Goal: Communication & Community: Answer question/provide support

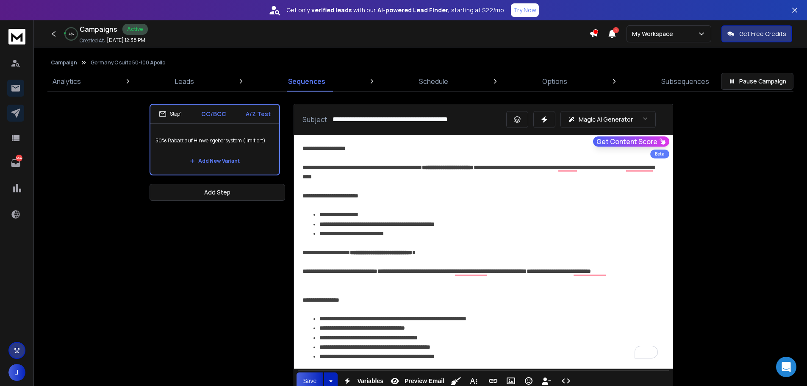
scroll to position [169, 0]
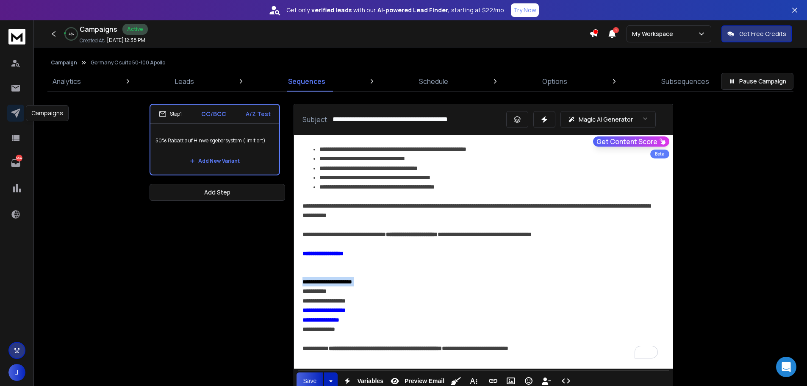
click at [14, 114] on icon at bounding box center [16, 113] width 10 height 10
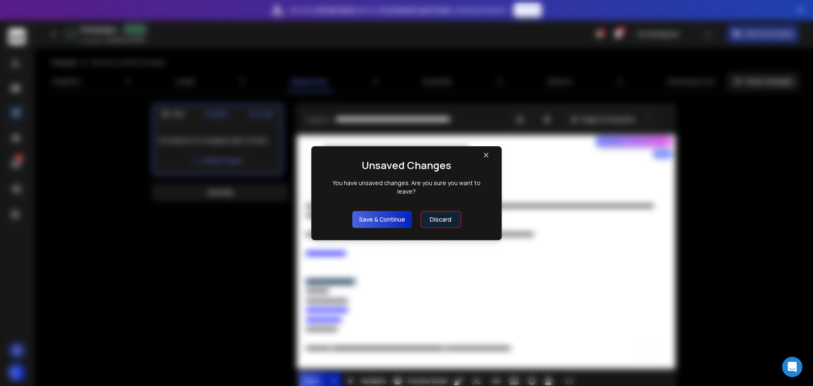
click at [427, 218] on button "Discard" at bounding box center [441, 219] width 41 height 17
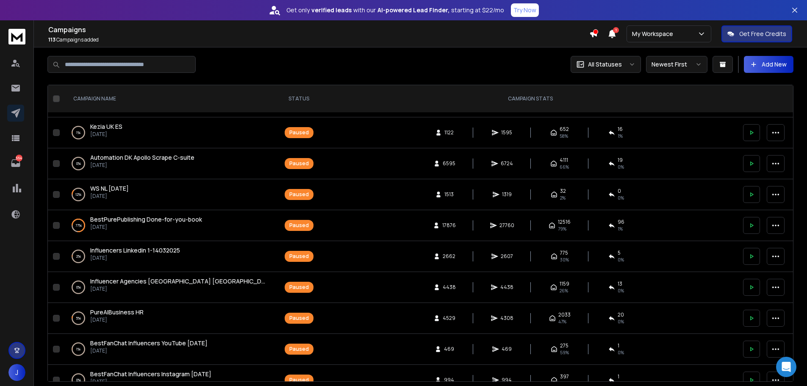
scroll to position [635, 0]
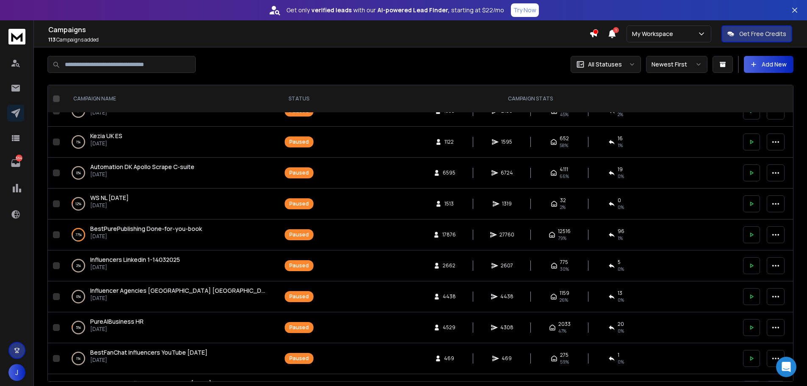
click at [146, 166] on span "Automation DK Apollo Scrape C-suite" at bounding box center [142, 167] width 104 height 8
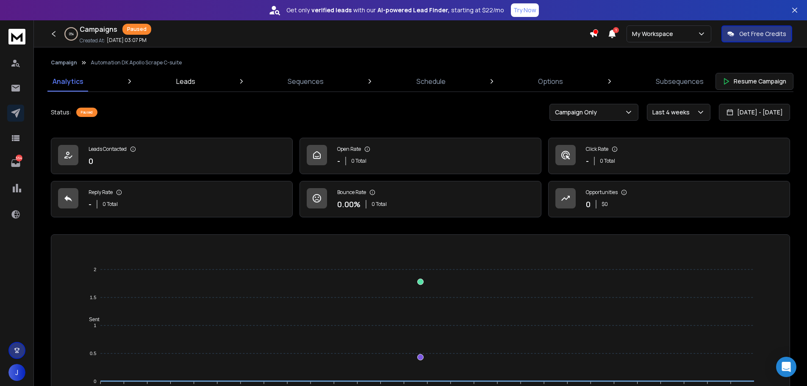
click at [178, 83] on p "Leads" at bounding box center [185, 81] width 19 height 10
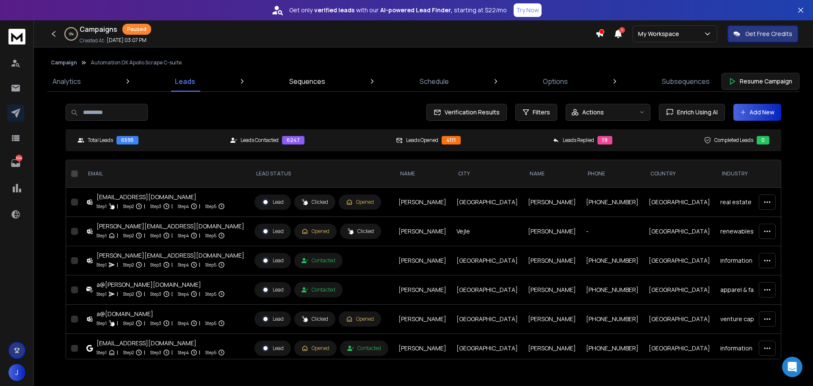
click at [319, 78] on p "Sequences" at bounding box center [307, 81] width 36 height 10
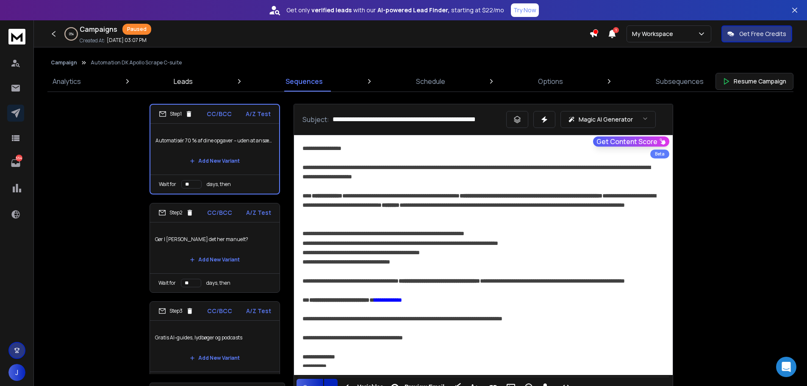
click at [180, 83] on p "Leads" at bounding box center [183, 81] width 19 height 10
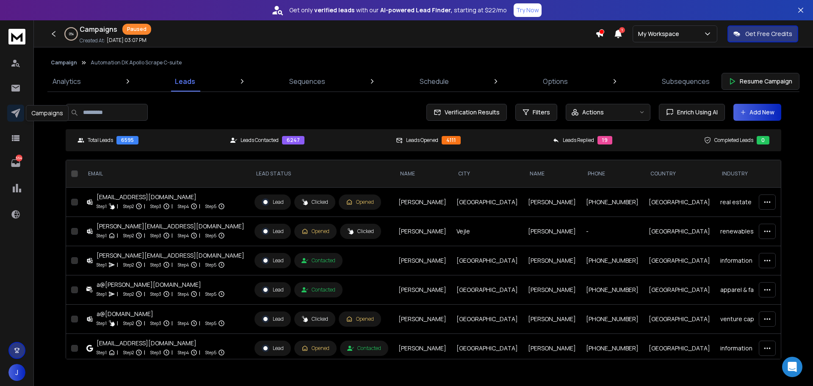
click at [17, 111] on icon at bounding box center [16, 113] width 10 height 10
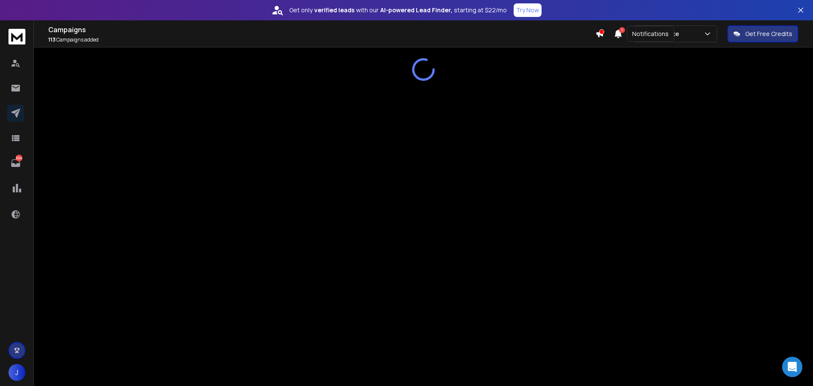
click at [620, 32] on icon at bounding box center [619, 33] width 8 height 8
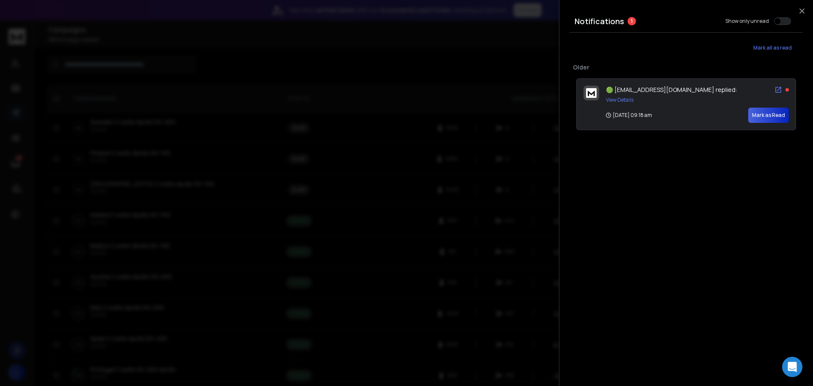
click at [658, 108] on div "[DATE] 09:18 am Mark as Read [PERSON_NAME] as Read" at bounding box center [697, 115] width 183 height 15
click at [641, 97] on div "🟢 [EMAIL_ADDRESS][DOMAIN_NAME] replied: View Details [DATE] 09:18 am Mark as Re…" at bounding box center [697, 104] width 183 height 37
click at [656, 89] on span "🟢 [EMAIL_ADDRESS][DOMAIN_NAME] replied:" at bounding box center [671, 90] width 131 height 8
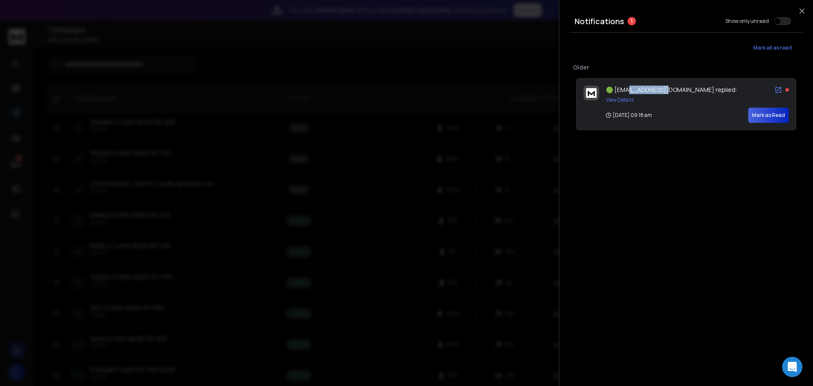
click at [778, 89] on icon at bounding box center [779, 90] width 8 height 8
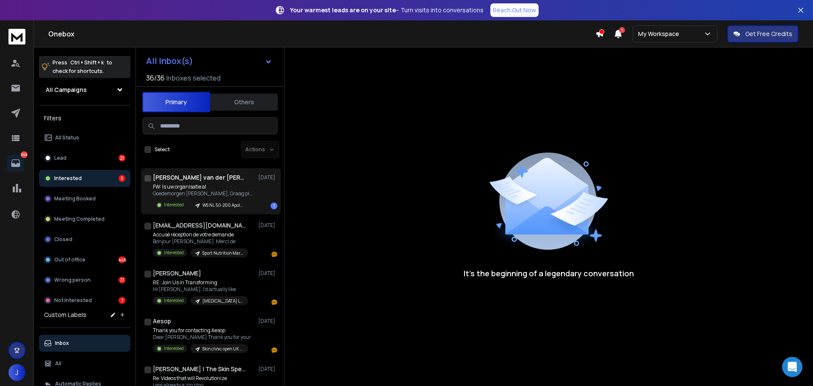
click at [211, 192] on p "Goedemorgen [PERSON_NAME], Graag plan ik" at bounding box center [204, 193] width 102 height 7
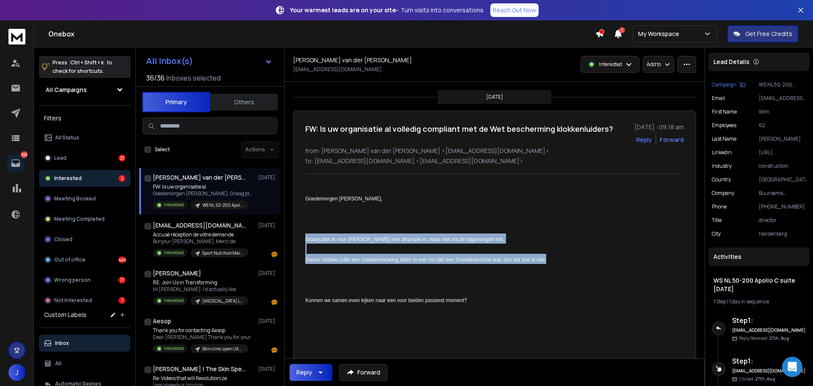
drag, startPoint x: 306, startPoint y: 240, endPoint x: 342, endPoint y: 273, distance: 48.6
copy div "Graag plan ik voor [PERSON_NAME] een afspraak in, maar niet via de bijgevoegde …"
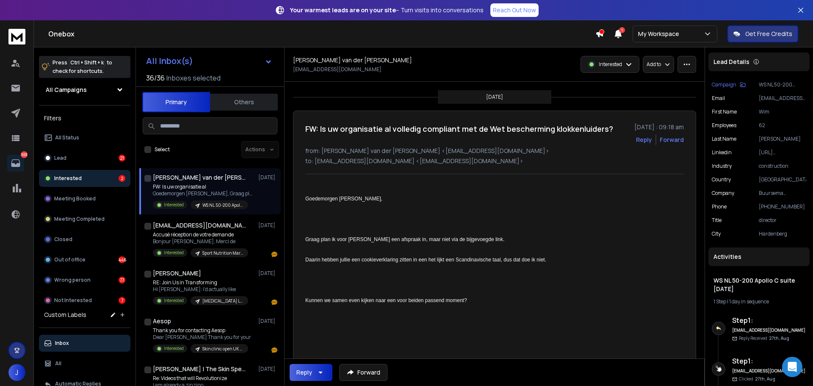
drag, startPoint x: 439, startPoint y: 154, endPoint x: 378, endPoint y: 155, distance: 61.4
click at [378, 155] on p "from: [PERSON_NAME] van der [PERSON_NAME] <[EMAIL_ADDRESS][DOMAIN_NAME]>" at bounding box center [494, 151] width 379 height 8
copy p "[EMAIL_ADDRESS][DOMAIN_NAME]"
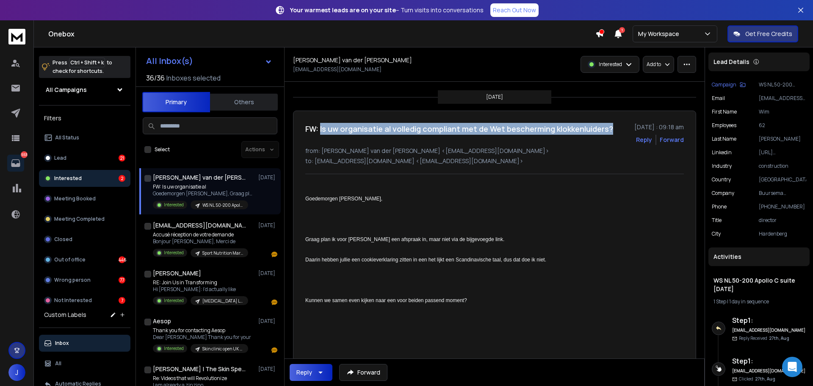
drag, startPoint x: 368, startPoint y: 143, endPoint x: 321, endPoint y: 128, distance: 48.9
click at [321, 128] on h1 "FW: Is uw organisatie al volledig compliant met de Wet bescherming klokkenluide…" at bounding box center [459, 129] width 308 height 12
copy h1 "Is uw organisatie al volledig compliant met de Wet bescherming klokkenluiders?"
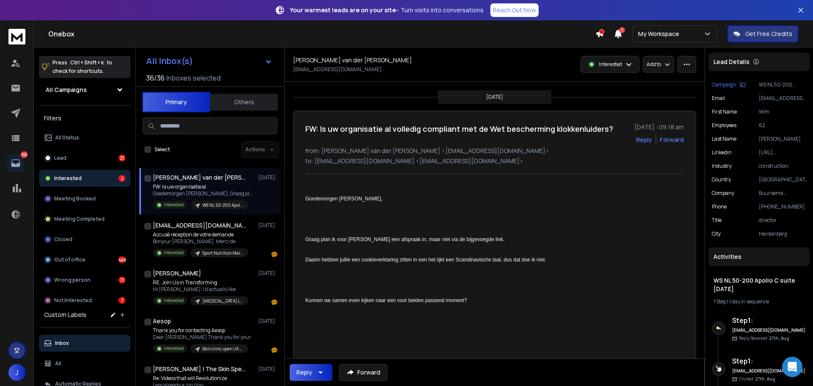
click at [371, 151] on p "from: Rosa van der Steeg <rst@buursemabouw.nl>" at bounding box center [494, 151] width 379 height 8
drag, startPoint x: 358, startPoint y: 143, endPoint x: 318, endPoint y: 142, distance: 39.8
click at [318, 135] on h1 "FW: Is uw organisatie al volledig compliant met de Wet bescherming klokkenluide…" at bounding box center [459, 129] width 308 height 12
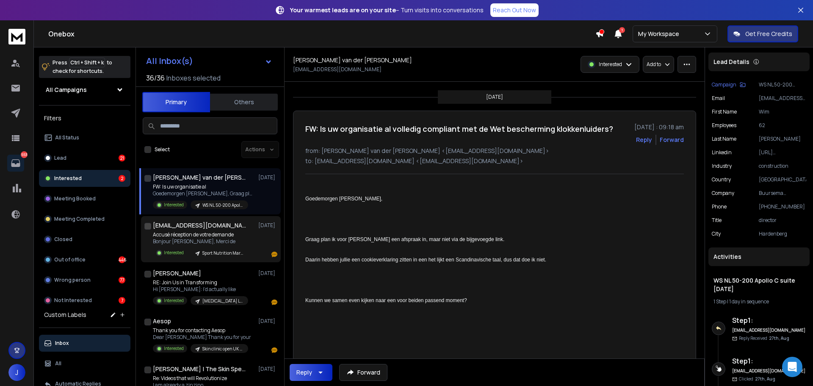
click at [180, 229] on h1 "noreply@ca-sudmed.fr" at bounding box center [199, 225] width 93 height 8
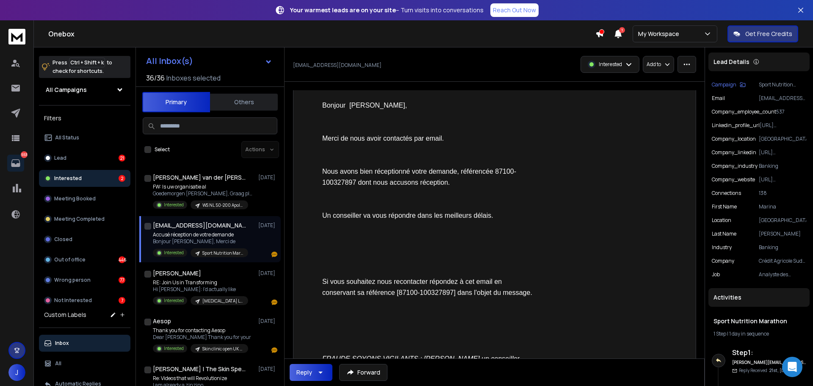
scroll to position [508, 0]
click at [323, 136] on p "Merci de nous avoir contactés par email." at bounding box center [429, 138] width 214 height 11
click at [324, 170] on p "Nous avons bien réceptionné votre demande, référencée 87100-100327897 dont nous…" at bounding box center [429, 177] width 214 height 22
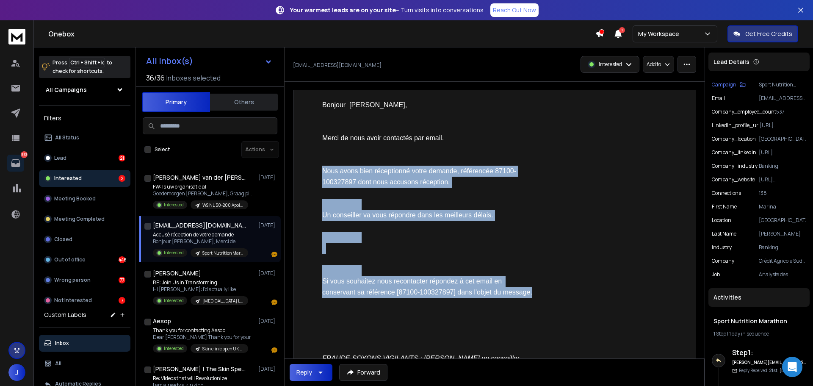
click at [369, 298] on p "Si vous souhaitez nous recontacter répondez à cet email en conservant sa référe…" at bounding box center [429, 287] width 214 height 22
copy span "Nous avons bien réceptionné votre demande, référencée 87100-100327897 dont nous…"
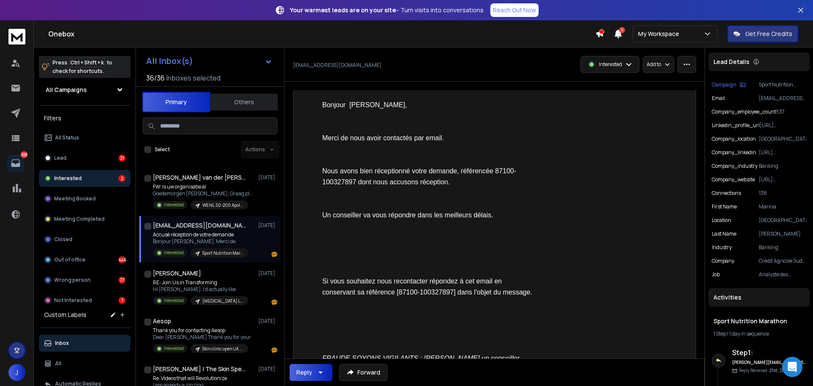
click at [200, 229] on h1 "noreply@ca-sudmed.fr" at bounding box center [199, 225] width 93 height 8
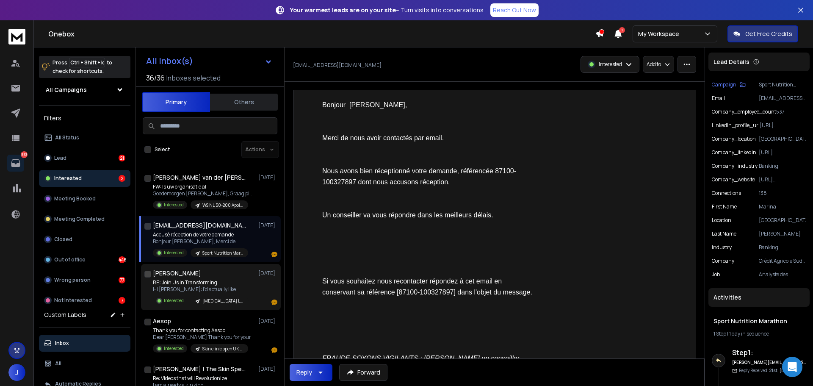
click at [190, 275] on div "Don Kloos 19 Jul, 2024" at bounding box center [215, 273] width 125 height 8
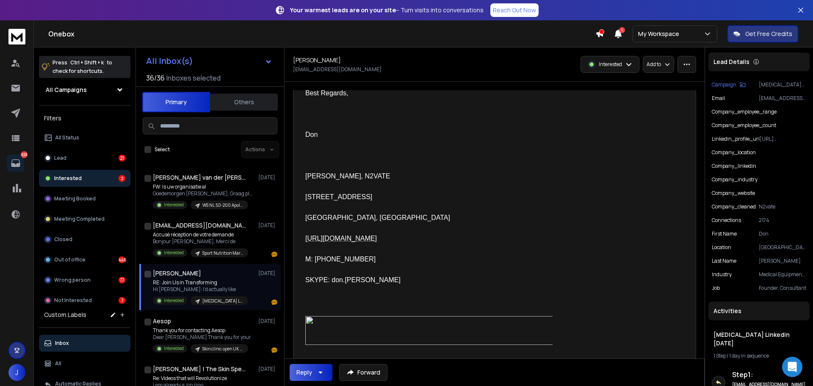
scroll to position [297, 0]
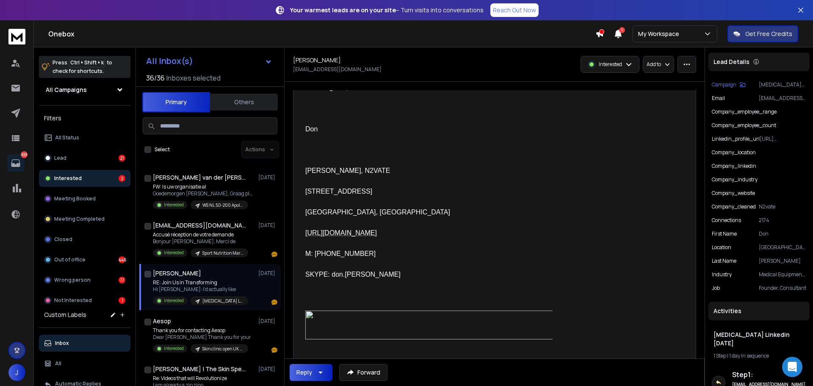
click at [325, 233] on span "https://n2vate.com" at bounding box center [341, 232] width 72 height 7
click at [216, 286] on p "RE: Join Us in Transforming" at bounding box center [200, 282] width 95 height 7
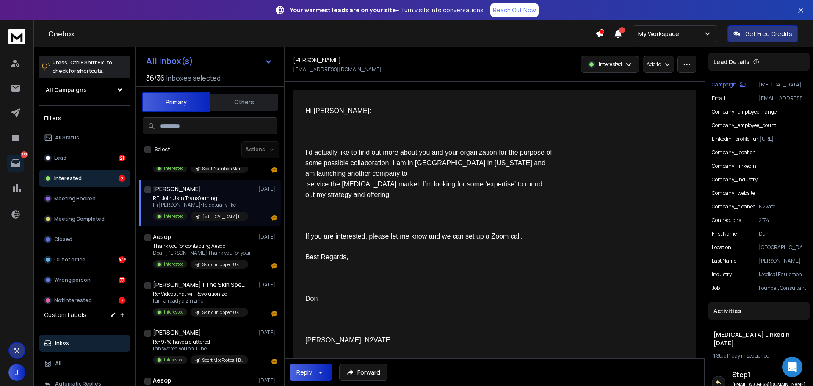
scroll to position [85, 0]
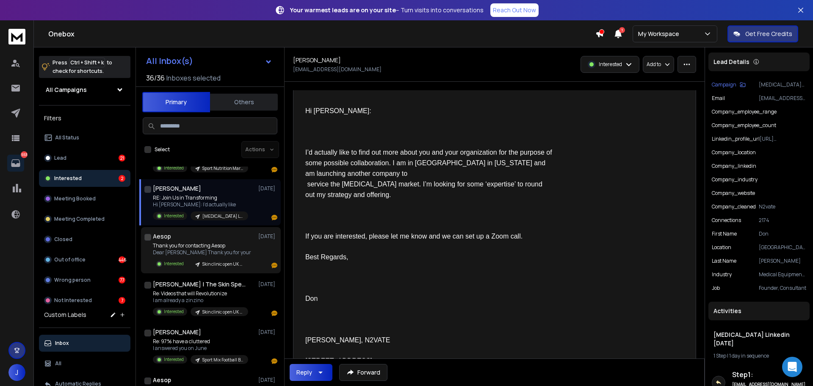
click at [220, 244] on p "Thank you for contacting Aesop" at bounding box center [202, 245] width 98 height 7
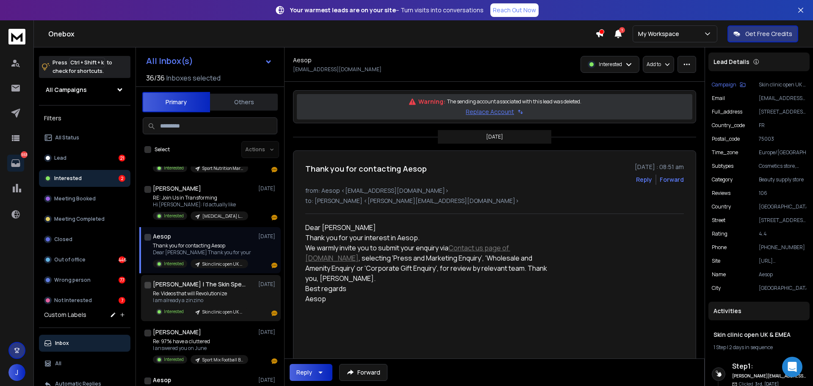
click at [209, 289] on div "Louise | The Skin Specialist 02 Jul, 2024 Re: Videos that will Revolutionize I …" at bounding box center [215, 298] width 125 height 36
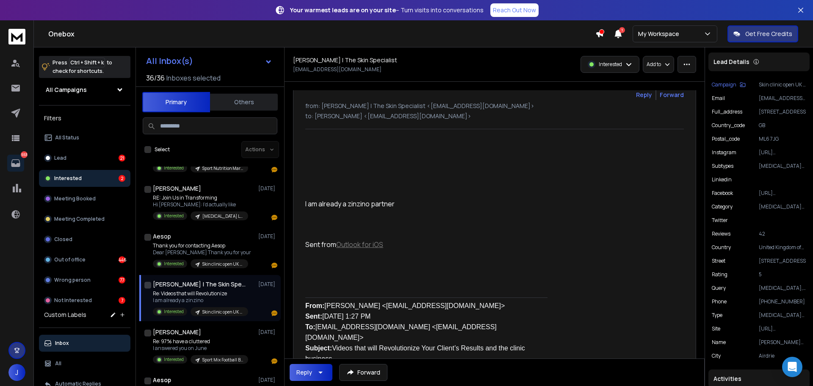
click at [211, 291] on p "Re: Videos that will Revolutionize" at bounding box center [200, 293] width 95 height 7
click at [14, 112] on icon at bounding box center [15, 112] width 9 height 9
